Goal: Task Accomplishment & Management: Use online tool/utility

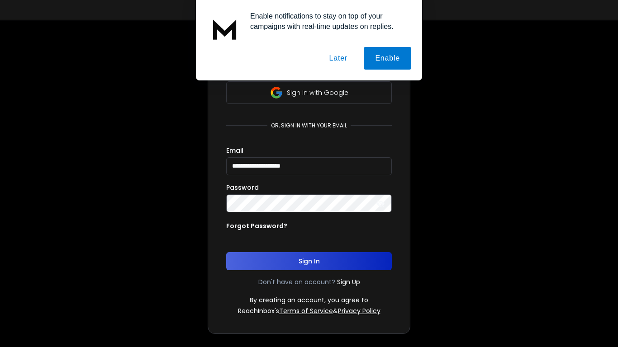
type input "**********"
click at [309, 261] on button "Sign In" at bounding box center [309, 261] width 166 height 18
